Goal: Check status: Check status

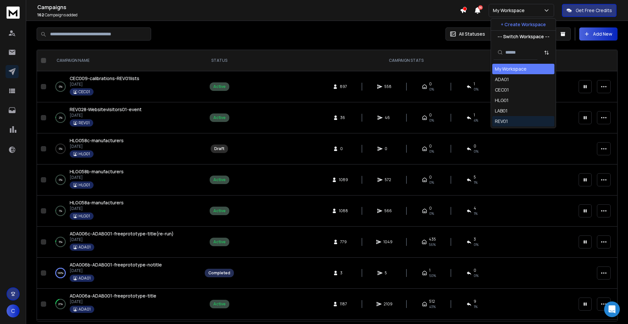
click at [506, 122] on div "REV01" at bounding box center [501, 121] width 13 height 7
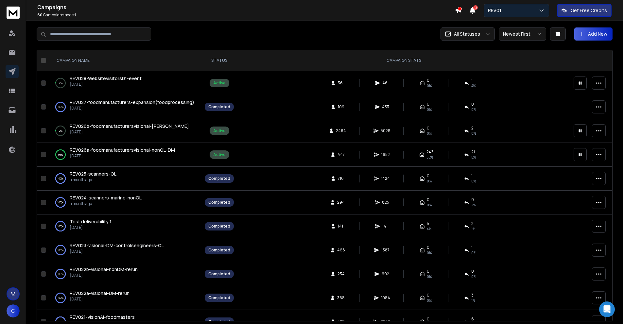
click at [532, 11] on div "REV01" at bounding box center [516, 10] width 57 height 7
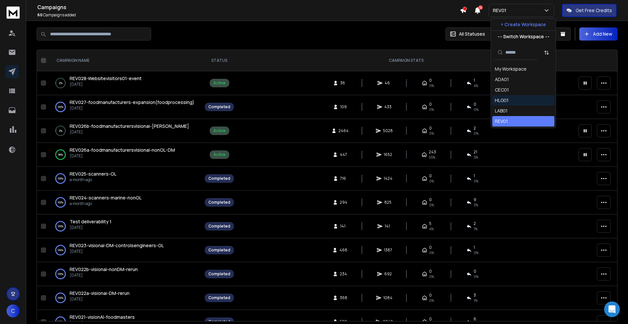
click at [505, 100] on div "HLG01" at bounding box center [502, 100] width 14 height 7
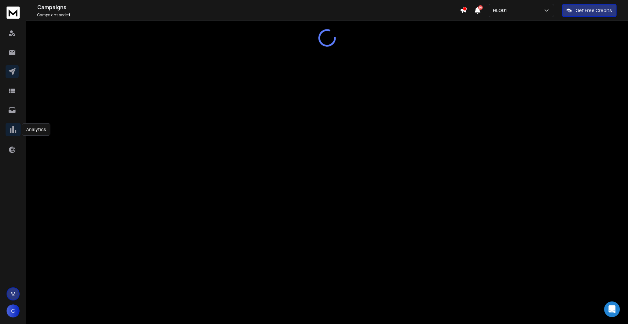
click at [13, 133] on icon at bounding box center [13, 130] width 10 height 10
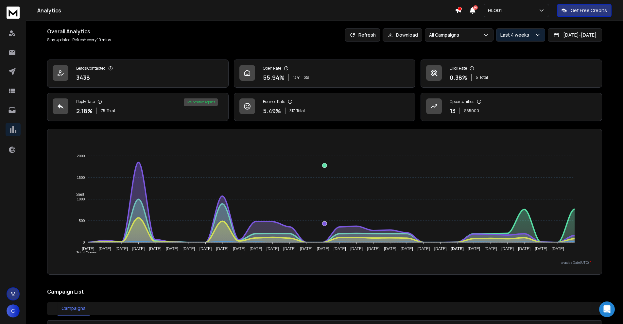
click at [535, 36] on icon "button" at bounding box center [538, 35] width 7 height 7
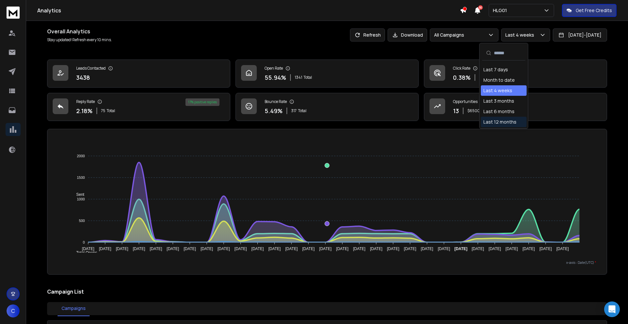
click at [500, 118] on div "Last 12 months" at bounding box center [504, 122] width 46 height 10
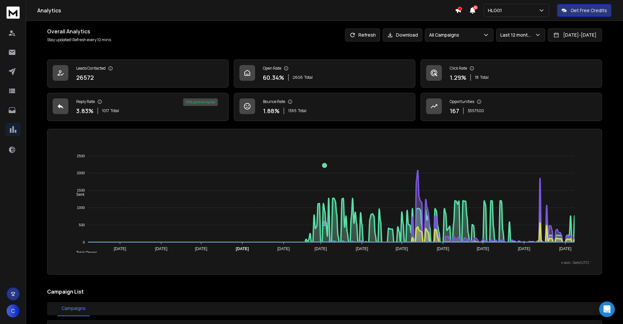
click at [480, 10] on div "50 HLG01 Get Free Credits" at bounding box center [533, 10] width 157 height 13
click at [497, 12] on p "HLG01" at bounding box center [496, 10] width 17 height 7
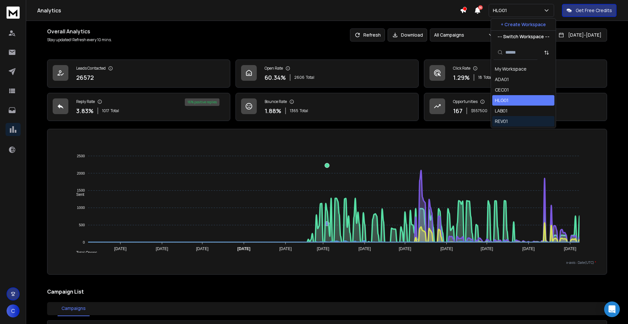
click at [510, 120] on div "REV01" at bounding box center [523, 121] width 62 height 10
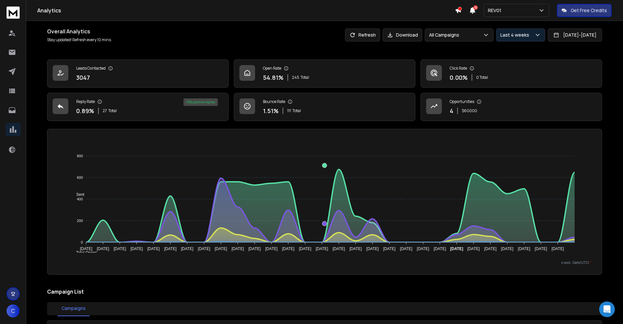
click at [506, 38] on p "Last 4 weeks" at bounding box center [516, 35] width 31 height 7
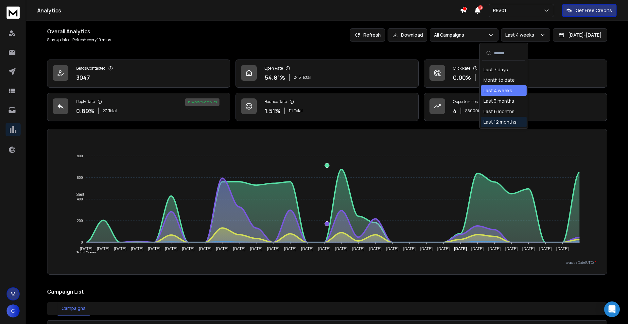
click at [505, 125] on div "Last 12 months" at bounding box center [500, 122] width 33 height 7
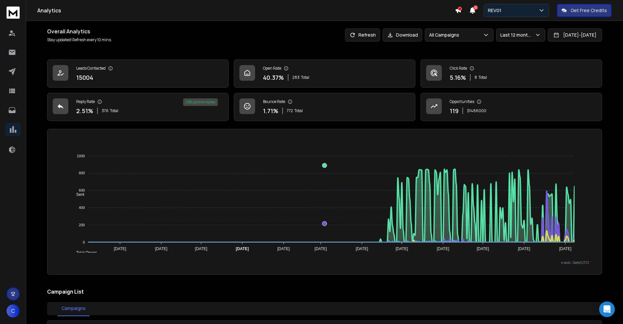
click at [526, 10] on div "REV01" at bounding box center [516, 10] width 57 height 7
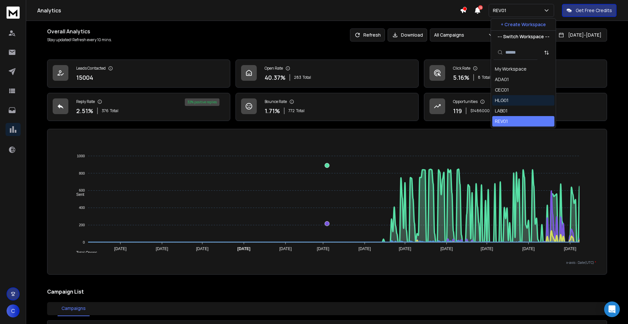
click at [507, 98] on div "HLG01" at bounding box center [502, 100] width 14 height 7
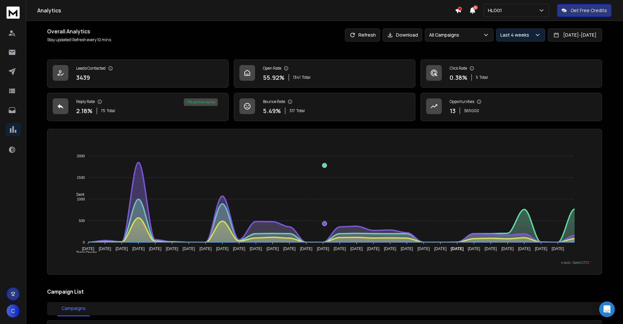
click at [496, 39] on button "Last 4 weeks" at bounding box center [520, 34] width 49 height 13
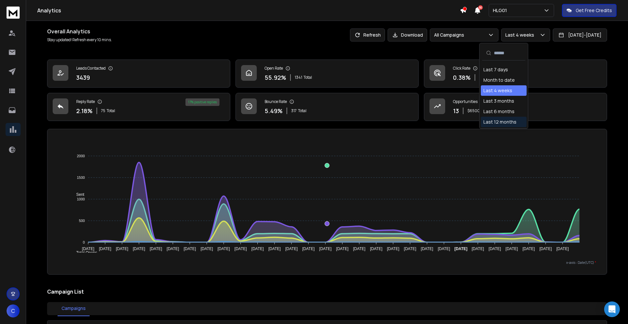
click at [498, 120] on div "Last 12 months" at bounding box center [500, 122] width 33 height 7
